Goal: Navigation & Orientation: Find specific page/section

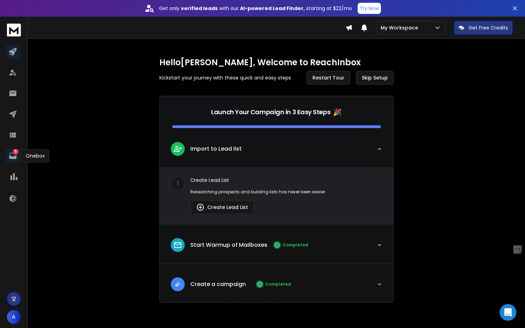
click at [15, 156] on icon at bounding box center [13, 156] width 8 height 8
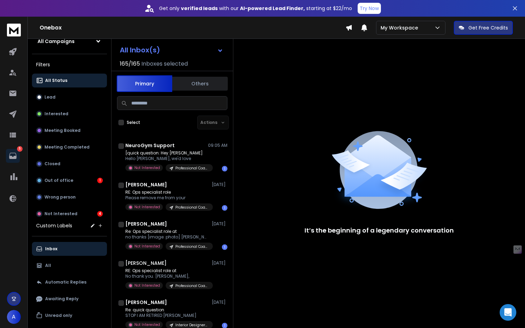
scroll to position [35, 0]
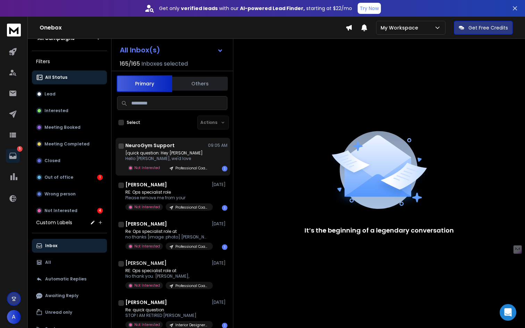
click at [134, 152] on p "[quick question: Hey [PERSON_NAME]" at bounding box center [166, 153] width 83 height 6
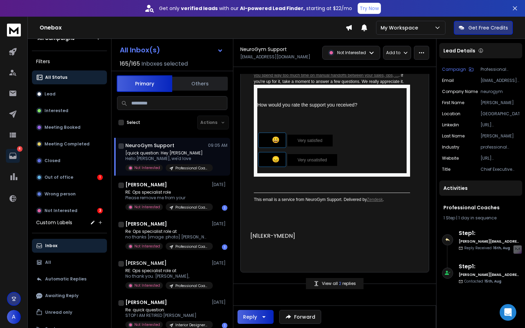
scroll to position [188, 0]
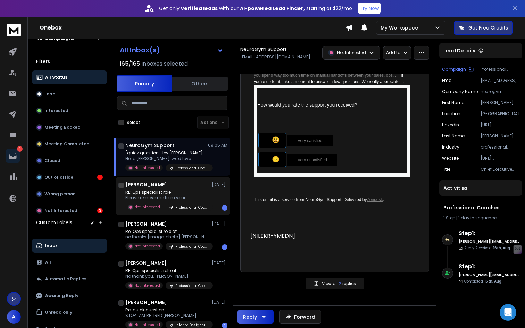
click at [180, 188] on div "[PERSON_NAME] [DATE]" at bounding box center [176, 184] width 102 height 7
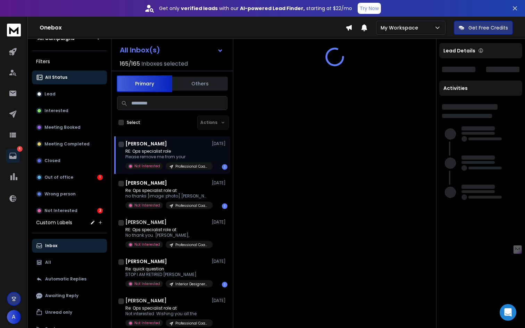
scroll to position [42, 0]
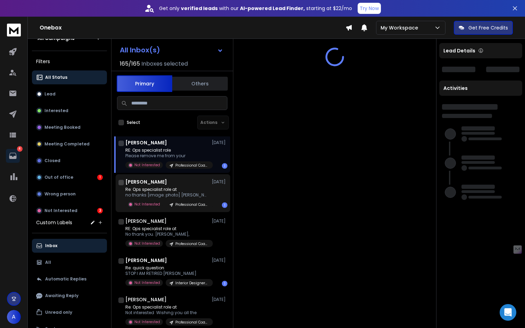
click at [180, 188] on p "Re: Ops specialist role at" at bounding box center [166, 190] width 83 height 6
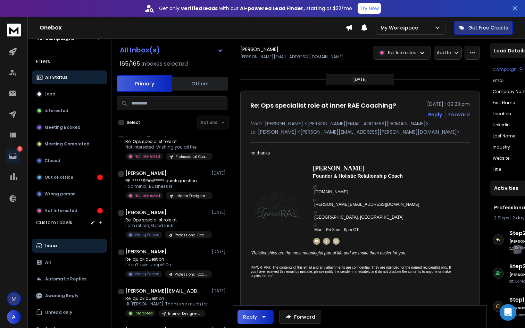
scroll to position [206, 0]
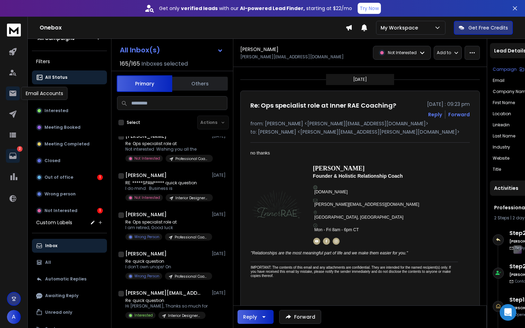
click at [9, 91] on icon at bounding box center [12, 94] width 7 height 6
